Goal: Navigation & Orientation: Find specific page/section

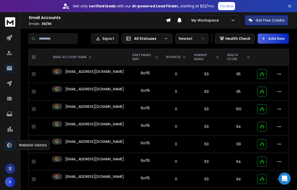
click at [9, 147] on icon at bounding box center [9, 144] width 5 height 5
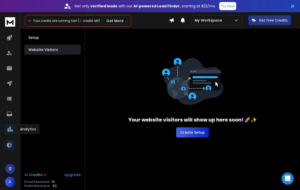
click at [10, 124] on link at bounding box center [10, 129] width 12 height 12
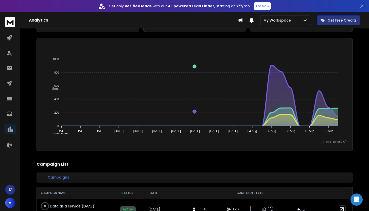
scroll to position [88, 0]
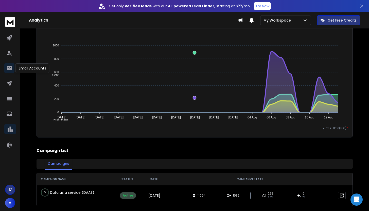
click at [11, 68] on icon at bounding box center [9, 68] width 5 height 4
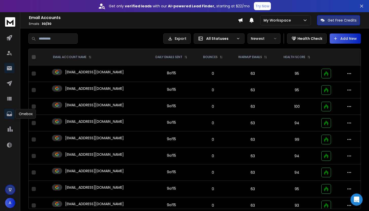
click at [10, 115] on icon at bounding box center [9, 114] width 5 height 5
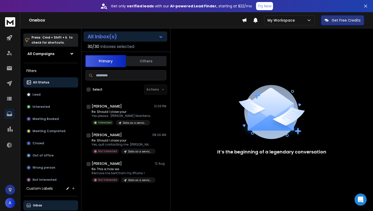
click at [160, 40] on button "All Inbox(s)" at bounding box center [125, 36] width 84 height 10
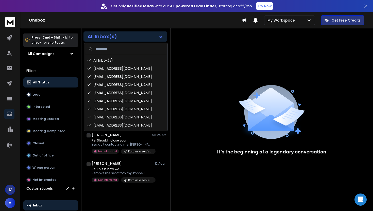
click at [160, 40] on button "All Inbox(s)" at bounding box center [125, 36] width 84 height 10
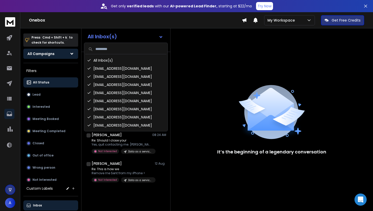
click at [70, 55] on icon at bounding box center [71, 53] width 5 height 5
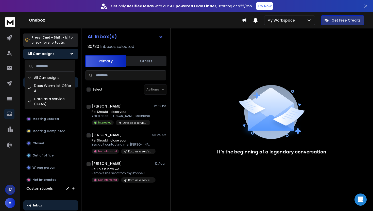
click at [70, 55] on icon at bounding box center [71, 53] width 5 height 5
click at [10, 70] on icon at bounding box center [9, 68] width 6 height 6
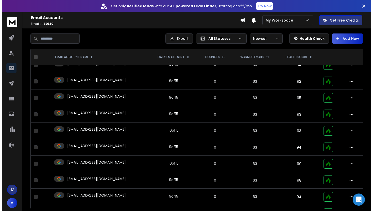
scroll to position [355, 0]
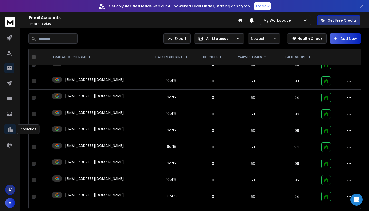
click at [8, 131] on icon at bounding box center [10, 128] width 5 height 5
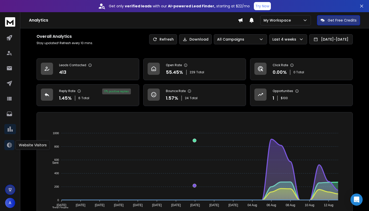
click at [7, 142] on icon at bounding box center [9, 145] width 6 height 6
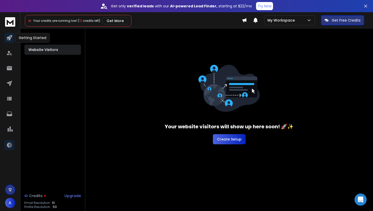
click at [6, 35] on link at bounding box center [9, 38] width 10 height 10
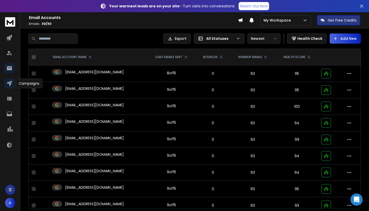
click at [9, 82] on icon at bounding box center [9, 83] width 5 height 5
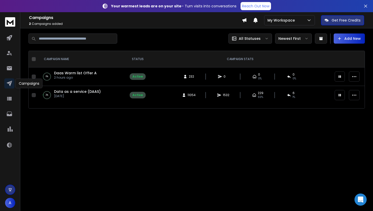
click at [349, 95] on button "button" at bounding box center [354, 95] width 11 height 10
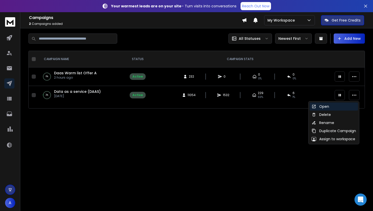
click at [322, 107] on div "Open" at bounding box center [319, 106] width 17 height 5
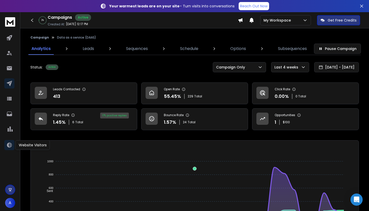
click at [9, 146] on icon at bounding box center [9, 145] width 6 height 6
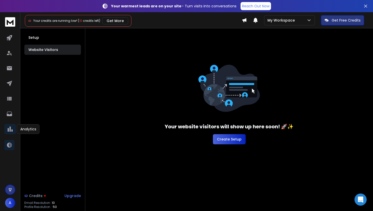
click at [11, 134] on link at bounding box center [10, 129] width 12 height 12
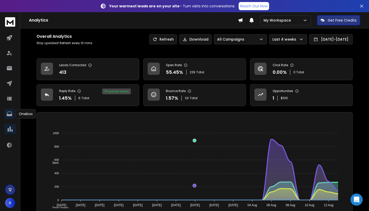
click at [12, 113] on icon at bounding box center [9, 114] width 6 height 6
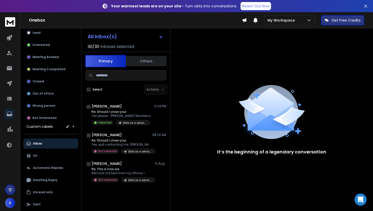
scroll to position [80, 0]
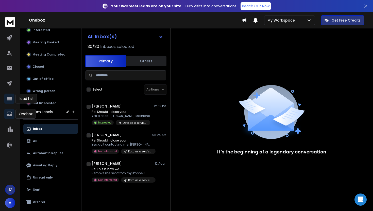
click at [11, 101] on icon at bounding box center [9, 99] width 6 height 6
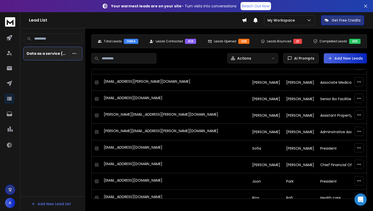
scroll to position [837, 0]
